Goal: Task Accomplishment & Management: Manage account settings

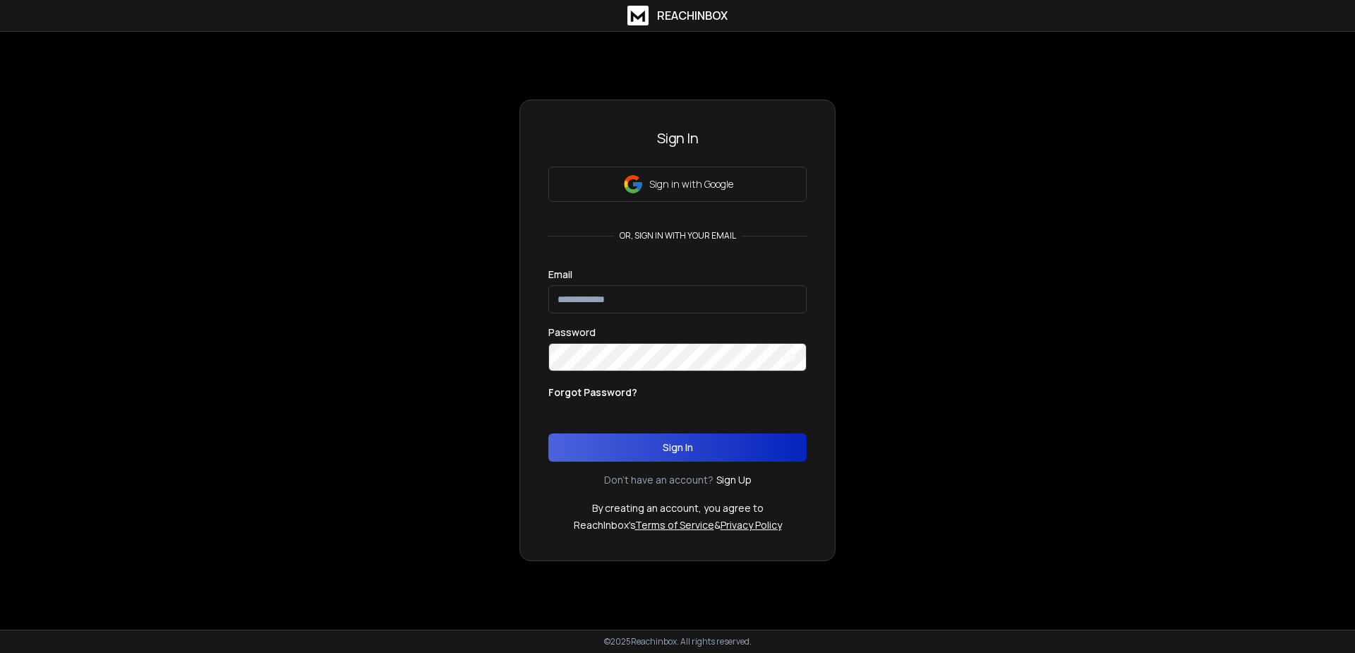
click at [579, 303] on input "email" at bounding box center [677, 299] width 258 height 28
click at [684, 258] on div "Sign in with Google or, sign in with your email Email Password Forgot Password?…" at bounding box center [677, 349] width 258 height 365
click at [783, 306] on icon at bounding box center [789, 299] width 17 height 17
click at [783, 306] on kpm-field-badge-wrapper at bounding box center [789, 299] width 17 height 17
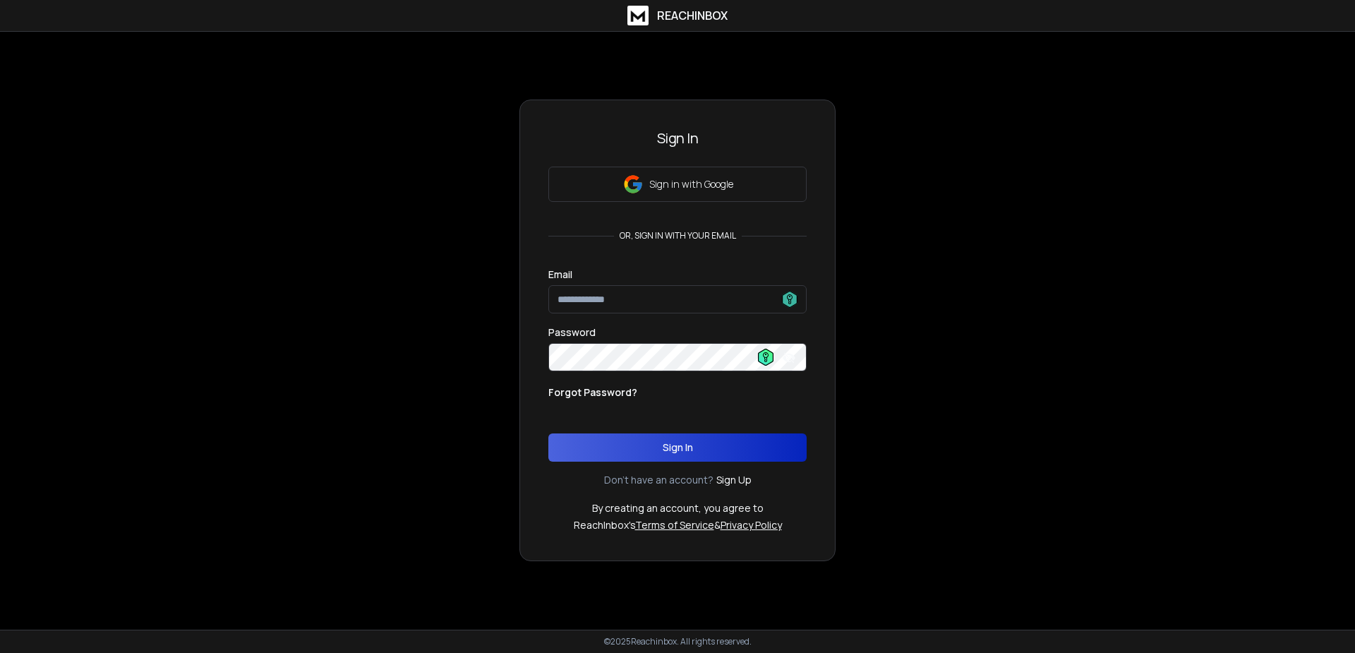
click at [782, 306] on icon at bounding box center [789, 299] width 17 height 17
type input "**********"
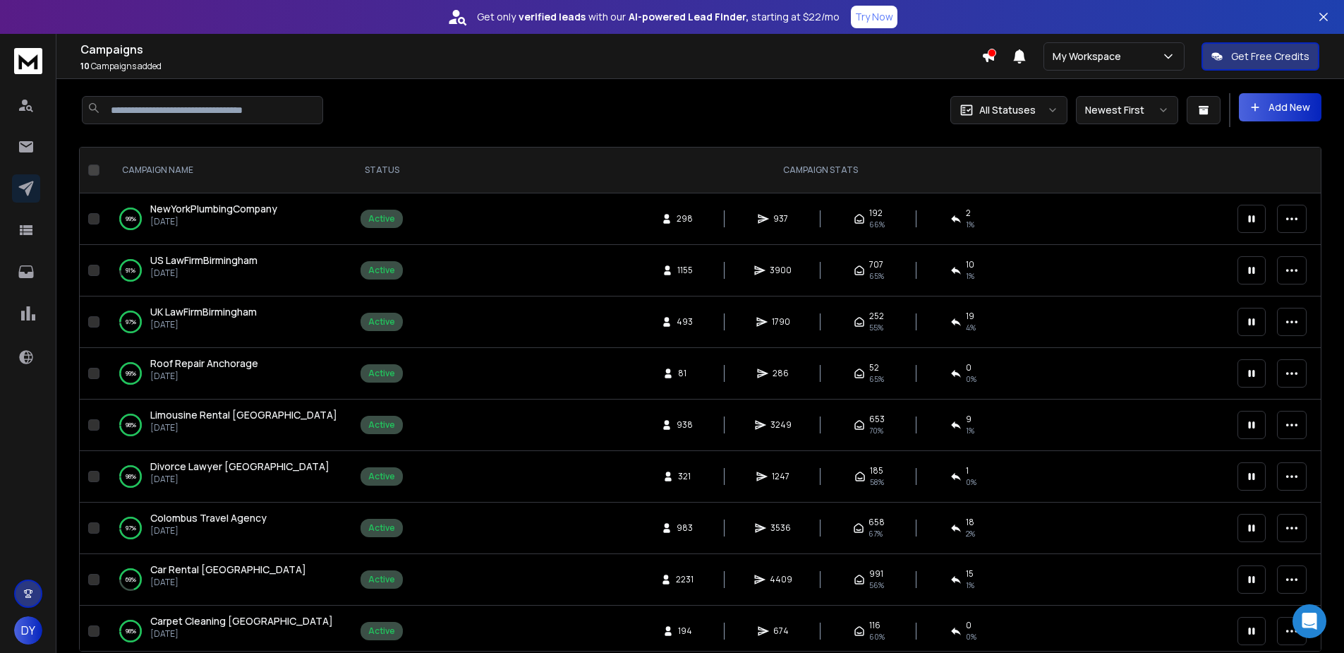
click at [1326, 12] on icon at bounding box center [1323, 17] width 13 height 13
